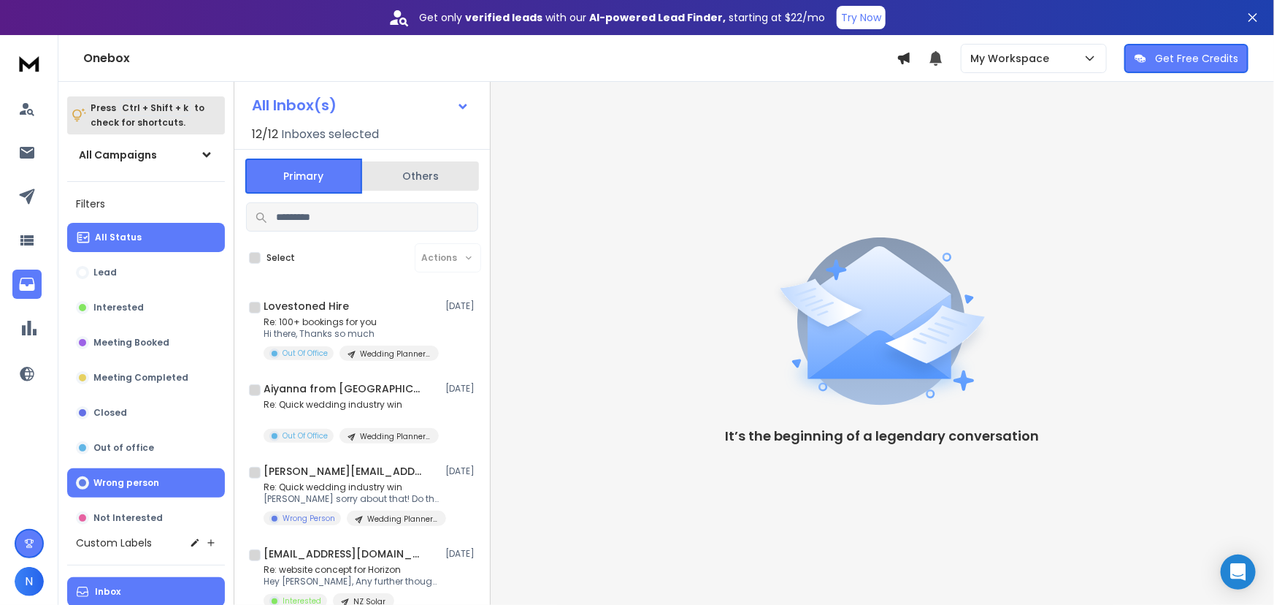
scroll to position [233, 0]
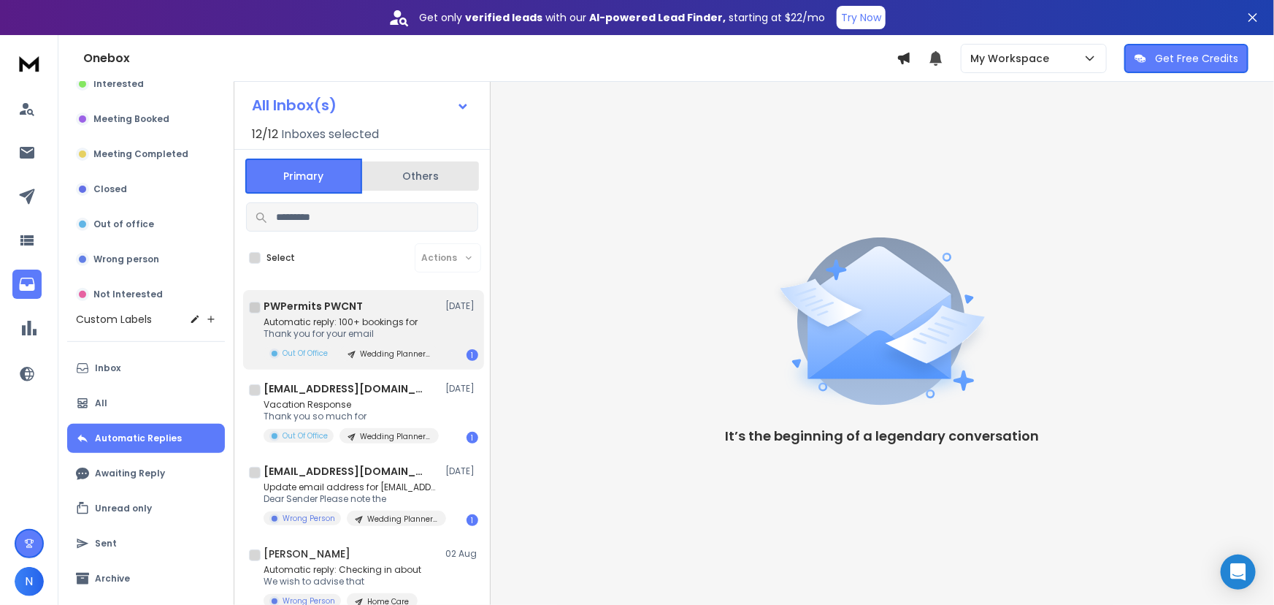
click at [327, 301] on h1 "PWPermits PWCNT" at bounding box center [313, 306] width 99 height 15
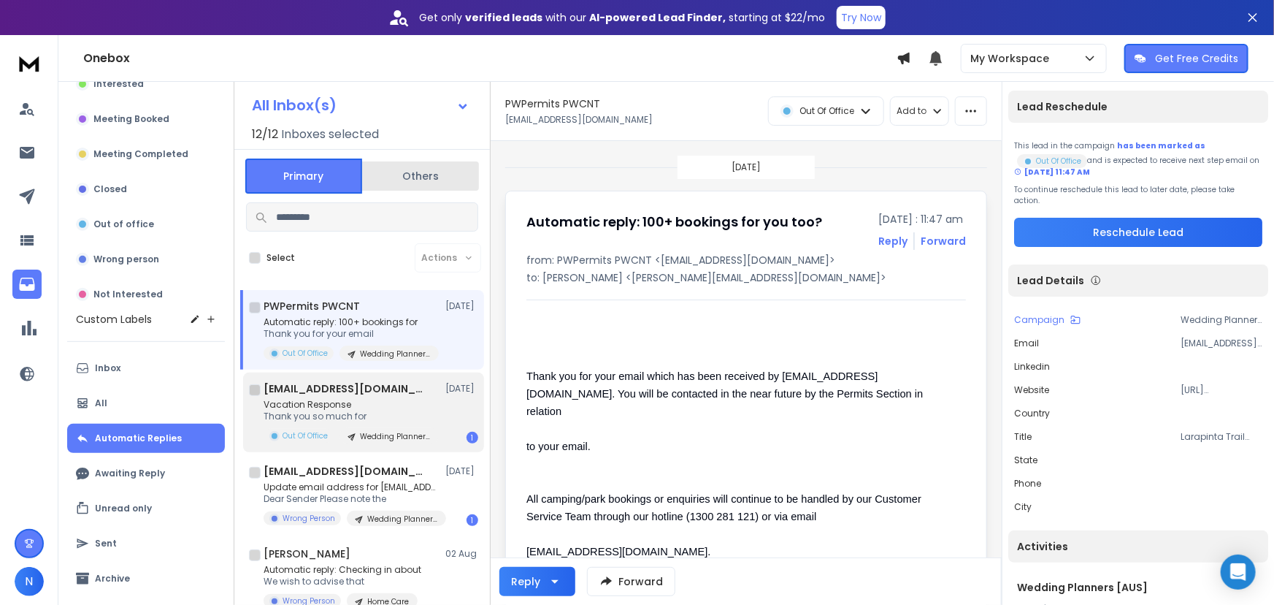
click at [341, 410] on p "Thank you so much for" at bounding box center [351, 416] width 175 height 12
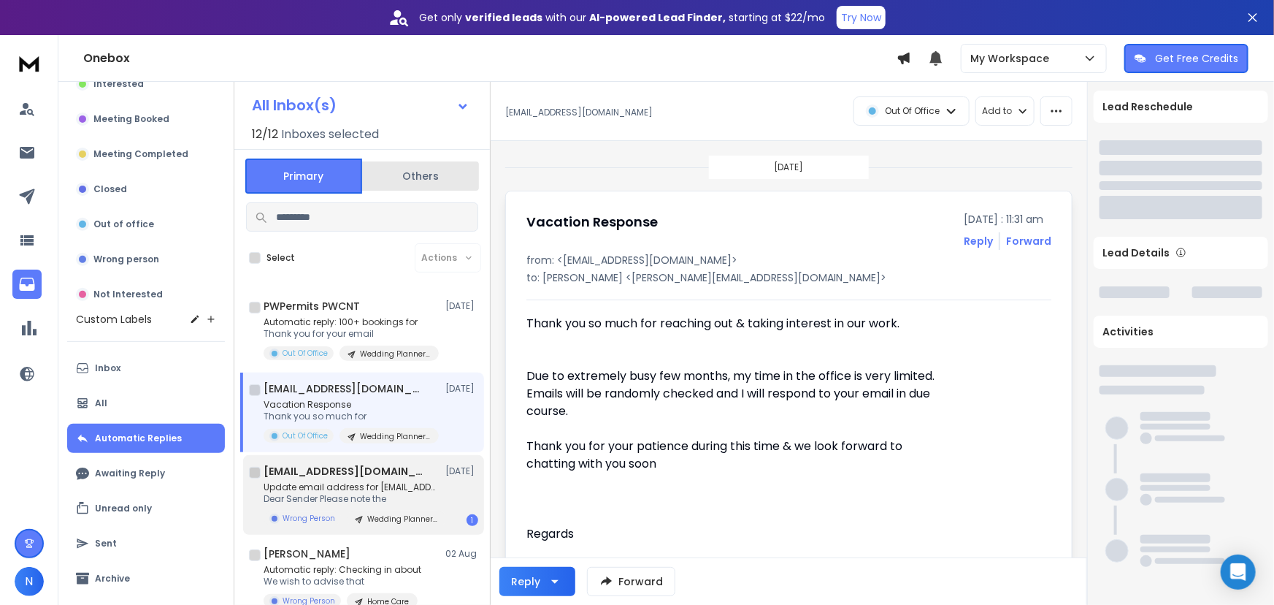
click at [379, 479] on div "aeo@iinet.net.au 08 Aug Update email address for aeo@iinet.net.au Dear Sender P…" at bounding box center [371, 495] width 215 height 62
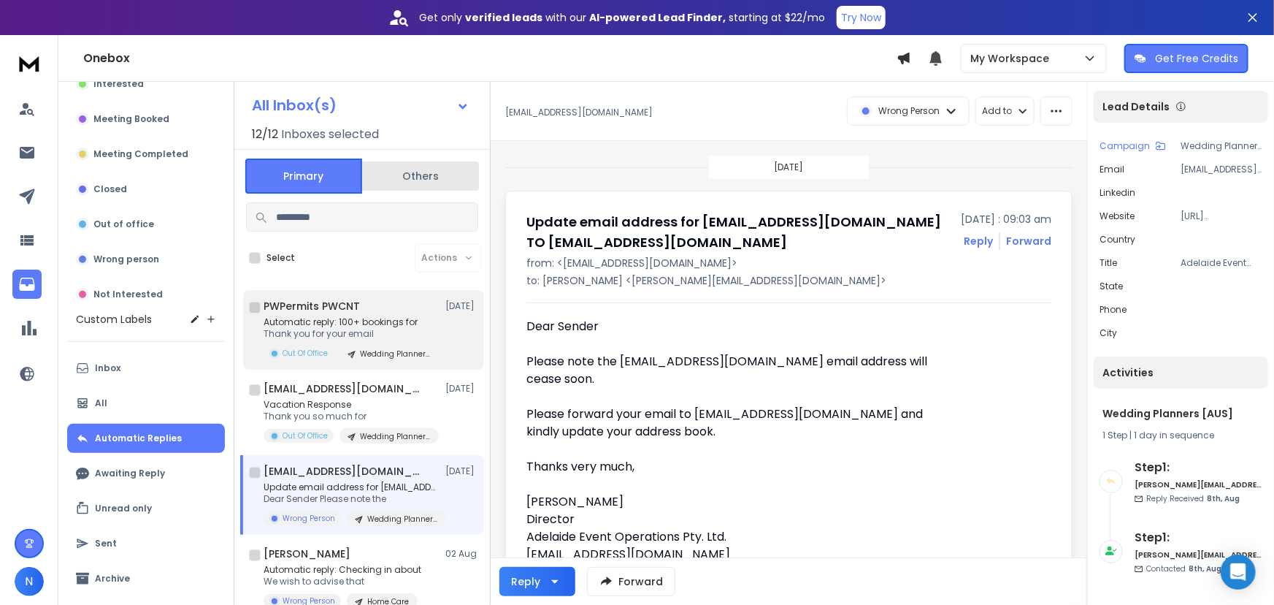
click at [343, 310] on h1 "PWPermits PWCNT" at bounding box center [312, 306] width 96 height 15
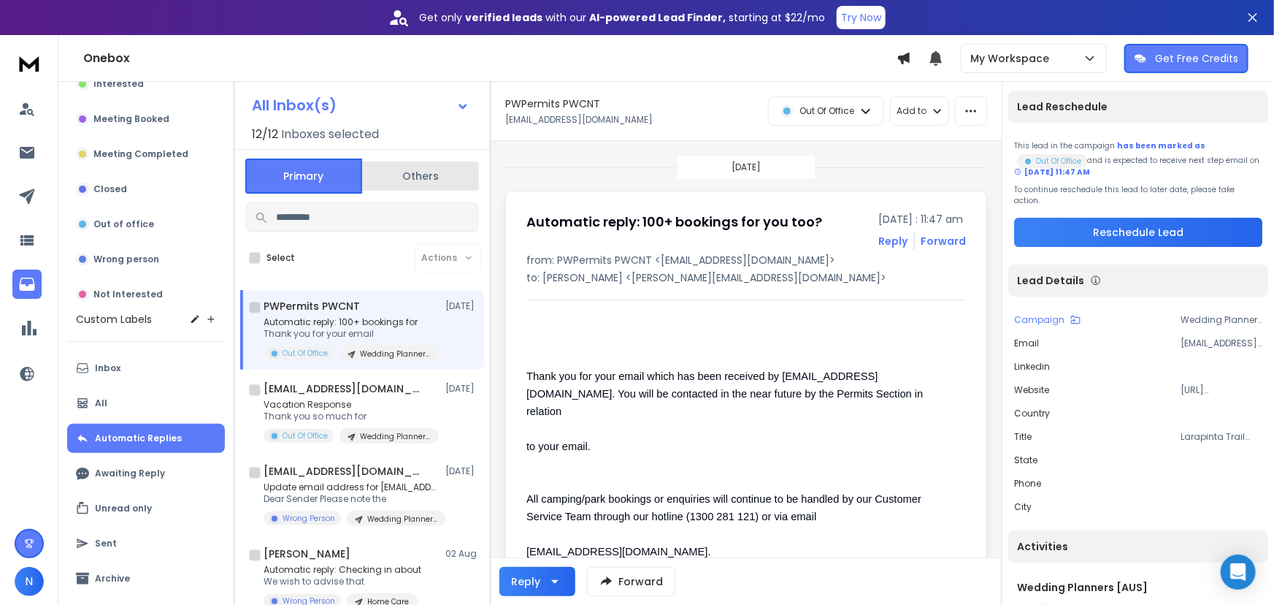
click at [60, 139] on div "Press Ctrl + Shift + k to check for shortcuts. All Campaigns All Campaigns Filt…" at bounding box center [145, 384] width 175 height 605
click at [29, 121] on link at bounding box center [26, 108] width 29 height 29
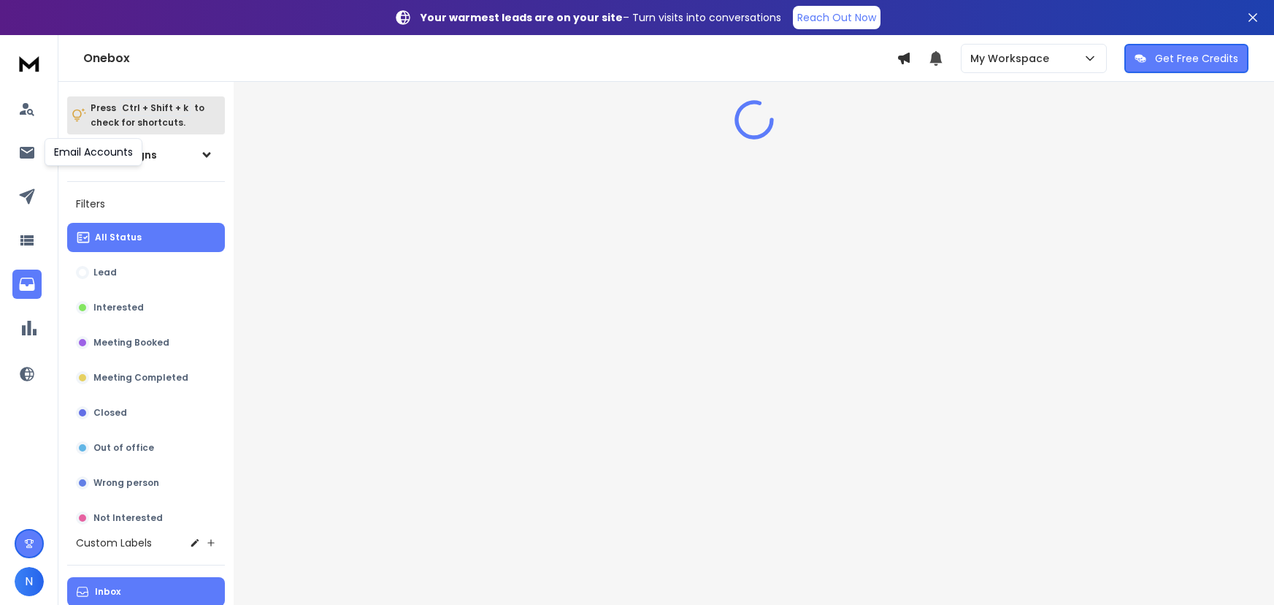
click at [29, 157] on icon at bounding box center [27, 153] width 15 height 12
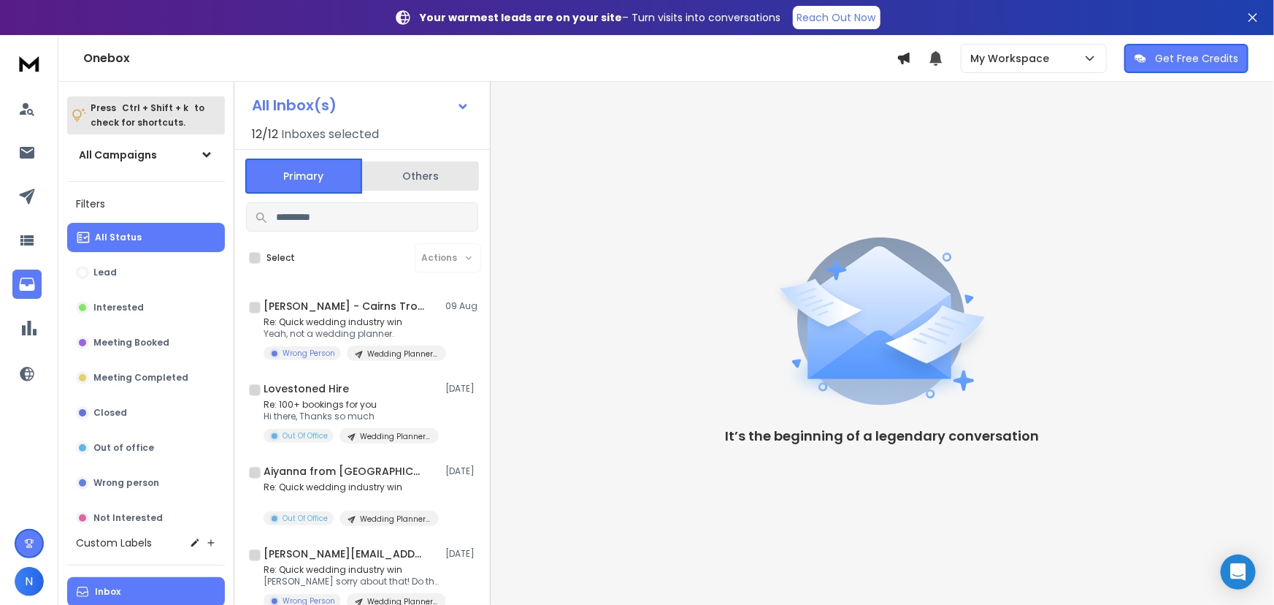
drag, startPoint x: 1265, startPoint y: 274, endPoint x: 1251, endPoint y: 273, distance: 13.9
click at [1265, 274] on div "It’s the beginning of a legendary conversation" at bounding box center [883, 339] width 784 height 514
click at [758, 219] on div "It’s the beginning of a legendary conversation" at bounding box center [883, 339] width 784 height 514
